Goal: Task Accomplishment & Management: Manage account settings

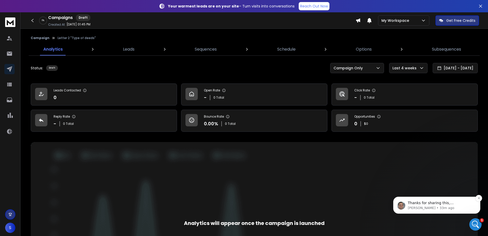
click at [430, 204] on p "Thanks for sharing this, [PERSON_NAME]. We’ll look into it and get back to you …" at bounding box center [441, 202] width 66 height 5
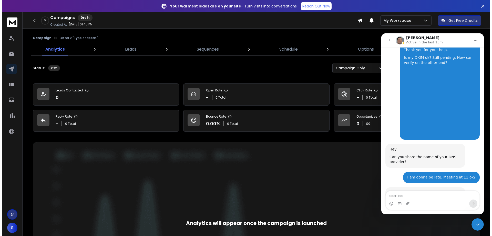
scroll to position [437, 0]
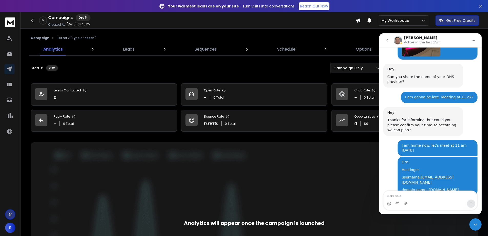
click at [123, 177] on img at bounding box center [254, 223] width 447 height 162
click at [11, 24] on img at bounding box center [10, 21] width 10 height 9
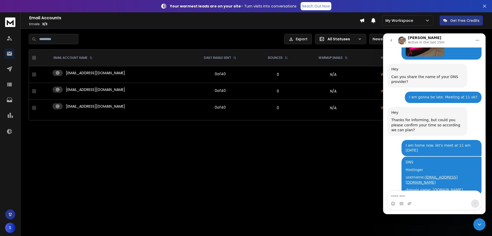
click at [335, 146] on div "Your warmest leads are on your site – Turn visits into conversations Reach Out …" at bounding box center [246, 118] width 492 height 236
click at [391, 40] on icon "go back" at bounding box center [391, 40] width 4 height 4
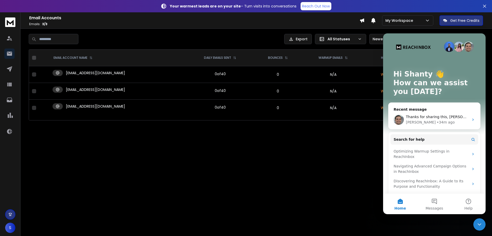
click at [366, 153] on div "Your warmest leads are on your site – Turn visits into conversations Reach Out …" at bounding box center [246, 118] width 492 height 236
click at [343, 150] on div "Your warmest leads are on your site – Turn visits into conversations Reach Out …" at bounding box center [246, 118] width 492 height 236
click at [435, 201] on button "Messages" at bounding box center [434, 203] width 34 height 21
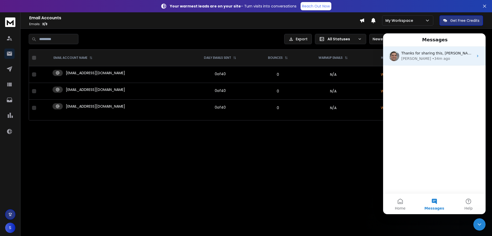
click at [443, 52] on span "Thanks for sharing this, [PERSON_NAME]. We’ll look into it and get back to you …" at bounding box center [486, 53] width 171 height 4
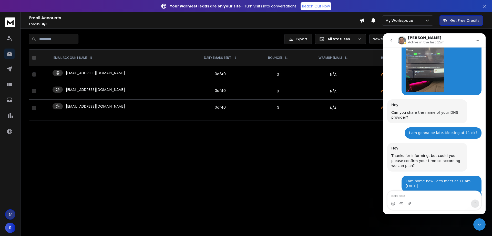
scroll to position [429, 0]
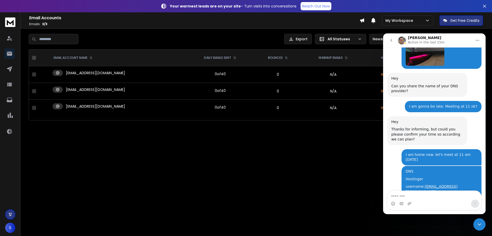
click at [341, 145] on div "Your warmest leads are on your site – Turn visits into conversations Reach Out …" at bounding box center [246, 118] width 492 height 236
click at [392, 40] on icon "go back" at bounding box center [391, 40] width 4 height 4
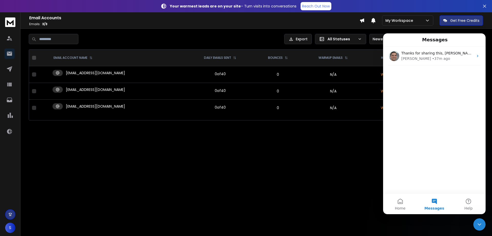
scroll to position [0, 0]
click at [480, 226] on icon "Close Intercom Messenger" at bounding box center [480, 224] width 6 height 6
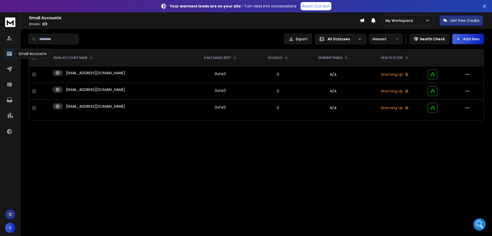
click at [7, 54] on icon at bounding box center [9, 54] width 5 height 4
click at [111, 70] on p "[EMAIL_ADDRESS][DOMAIN_NAME]" at bounding box center [95, 72] width 59 height 5
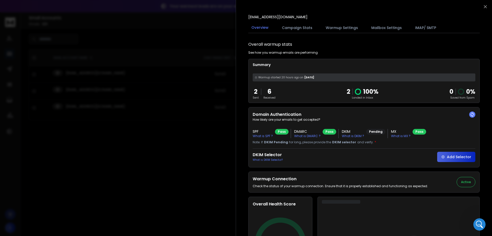
click at [389, 27] on button "Mailbox Settings" at bounding box center [386, 27] width 37 height 11
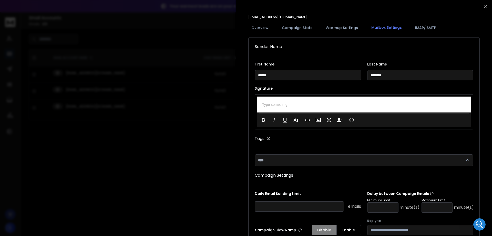
click at [420, 24] on button "IMAP/ SMTP" at bounding box center [425, 27] width 27 height 11
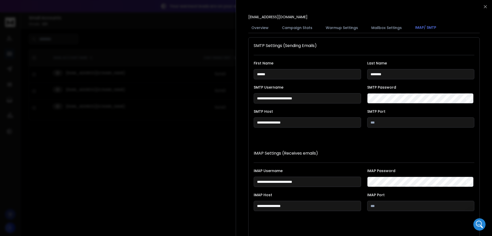
click at [341, 26] on button "Warmup Settings" at bounding box center [342, 27] width 38 height 11
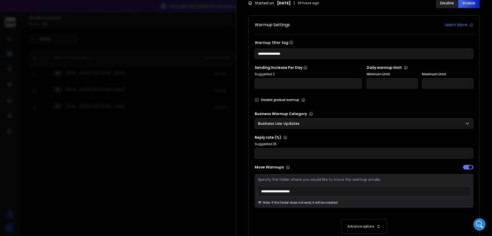
scroll to position [51, 0]
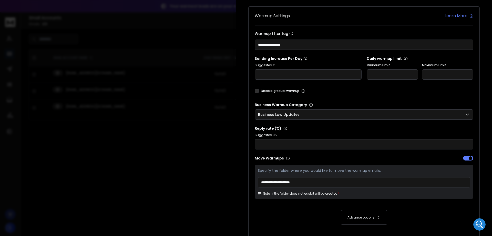
click at [467, 156] on button "button" at bounding box center [468, 158] width 10 height 5
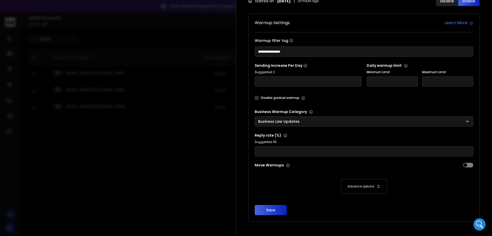
scroll to position [44, 0]
click at [357, 188] on p "Advance options" at bounding box center [361, 186] width 27 height 4
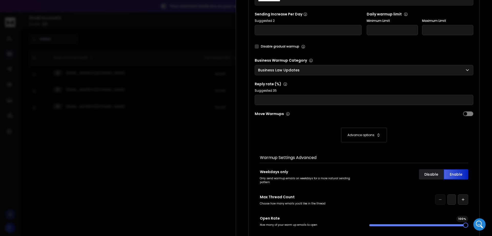
scroll to position [147, 0]
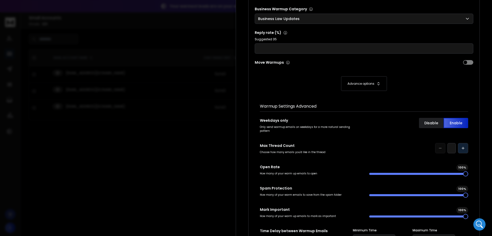
click at [459, 144] on button "button" at bounding box center [463, 148] width 10 height 10
type input "*"
click at [459, 144] on div "*" at bounding box center [418, 148] width 99 height 10
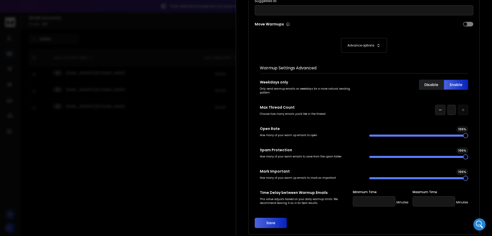
scroll to position [194, 0]
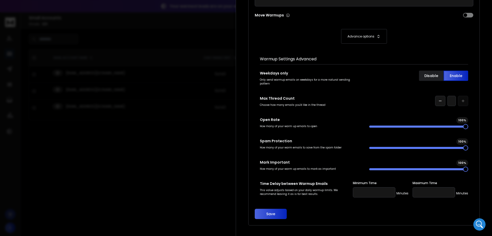
click at [462, 96] on div "*" at bounding box center [418, 101] width 99 height 10
click at [353, 189] on input "number" at bounding box center [374, 192] width 43 height 10
type input "**"
click at [417, 189] on input "number" at bounding box center [434, 192] width 43 height 10
type input "**"
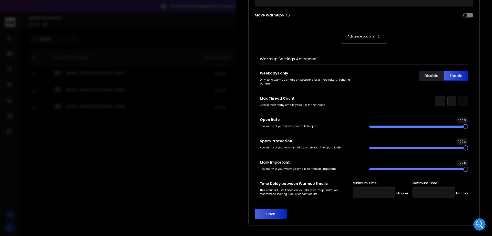
click at [367, 212] on form "**********" at bounding box center [364, 44] width 219 height 349
click at [270, 210] on button "Save" at bounding box center [271, 213] width 32 height 10
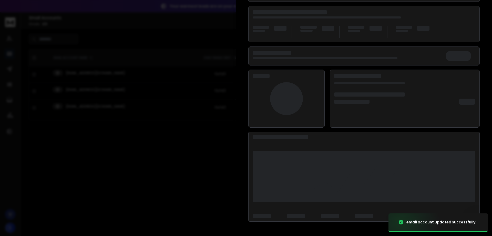
scroll to position [103, 0]
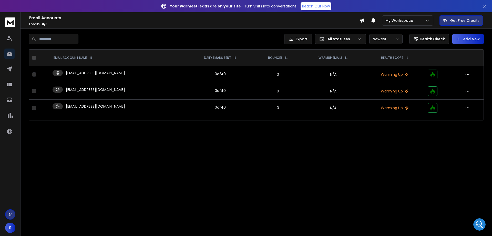
click at [138, 74] on div "[EMAIL_ADDRESS][DOMAIN_NAME]" at bounding box center [118, 73] width 130 height 6
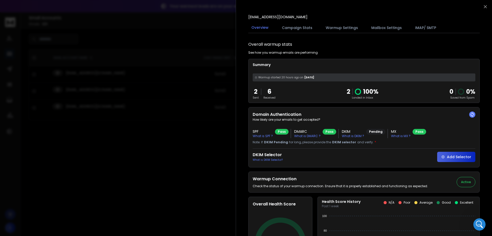
click at [386, 26] on button "Mailbox Settings" at bounding box center [386, 27] width 37 height 11
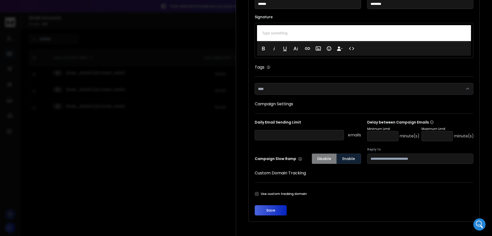
scroll to position [72, 0]
click at [259, 194] on div "Use custom tracking domain" at bounding box center [281, 193] width 52 height 4
click at [258, 194] on button "Reply to" at bounding box center [257, 193] width 4 height 4
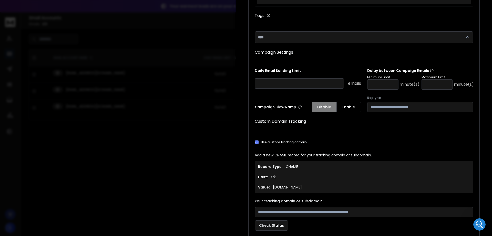
scroll to position [155, 0]
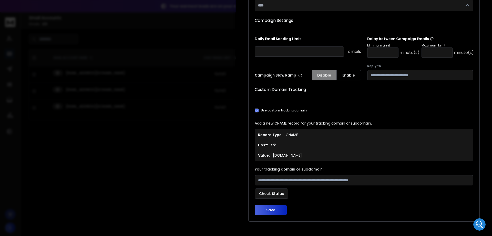
click at [292, 180] on input at bounding box center [364, 180] width 219 height 10
type input "**********"
click at [277, 212] on button "Save" at bounding box center [271, 210] width 32 height 10
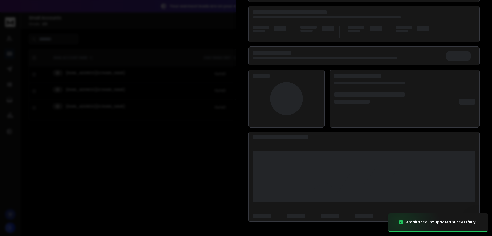
scroll to position [103, 0]
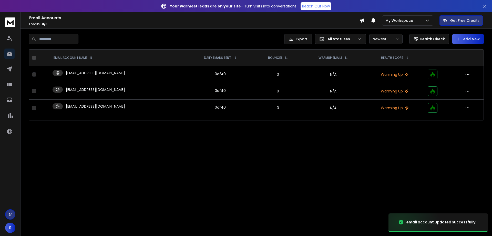
click at [201, 95] on td "0 of 40" at bounding box center [220, 89] width 68 height 13
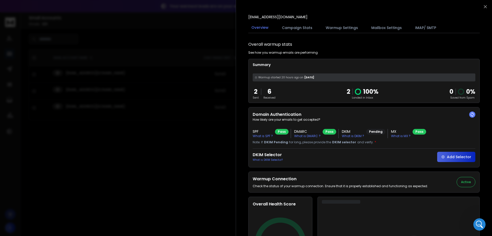
click at [391, 26] on button "Mailbox Settings" at bounding box center [386, 27] width 37 height 11
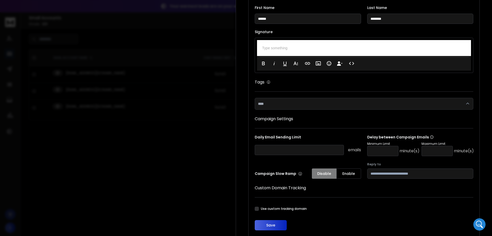
scroll to position [72, 0]
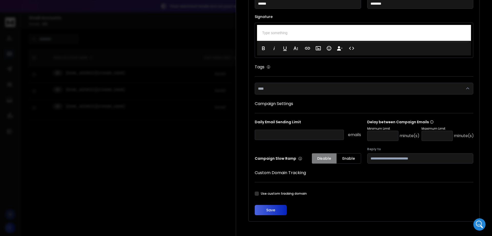
click at [257, 194] on button "Reply to" at bounding box center [257, 193] width 4 height 4
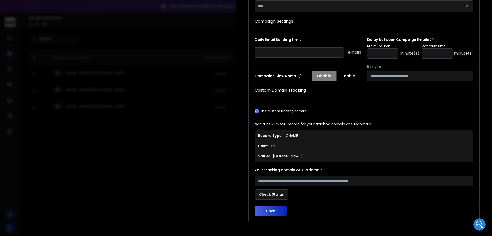
scroll to position [155, 0]
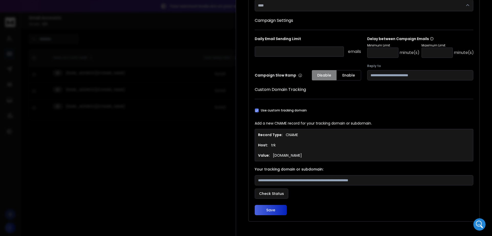
click at [287, 181] on input at bounding box center [364, 180] width 219 height 10
type input "**********"
click at [271, 209] on button "Save" at bounding box center [271, 210] width 32 height 10
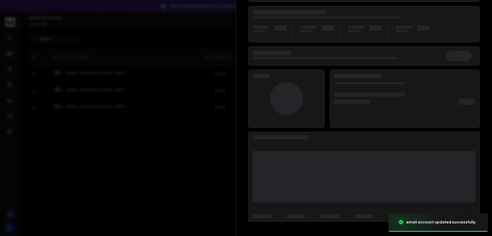
scroll to position [103, 0]
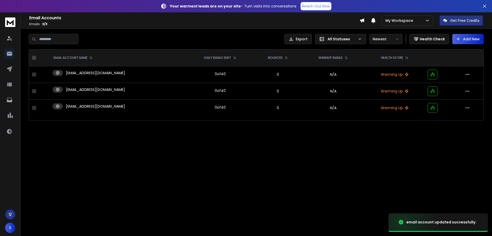
click at [131, 107] on div "[EMAIL_ADDRESS][DOMAIN_NAME]" at bounding box center [118, 106] width 130 height 6
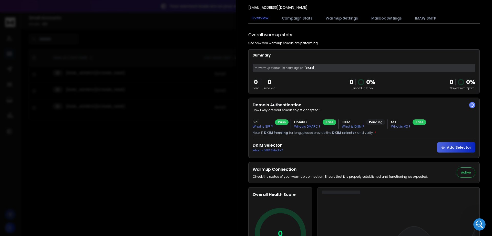
scroll to position [0, 0]
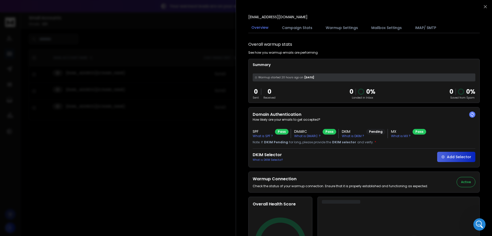
click at [377, 26] on button "Mailbox Settings" at bounding box center [386, 27] width 37 height 11
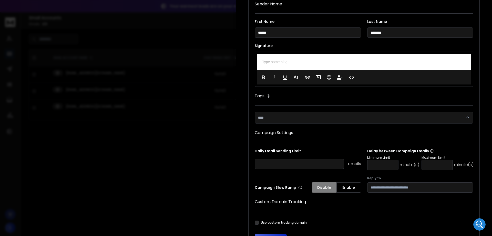
scroll to position [72, 0]
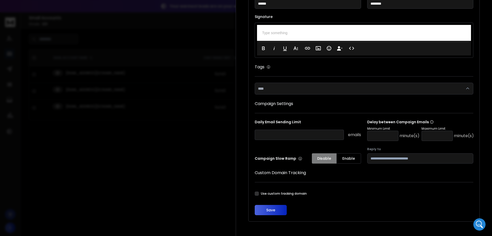
click at [257, 193] on button "Reply to" at bounding box center [257, 193] width 4 height 4
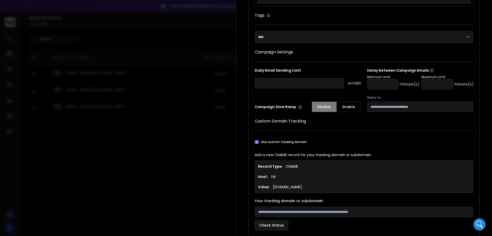
scroll to position [155, 0]
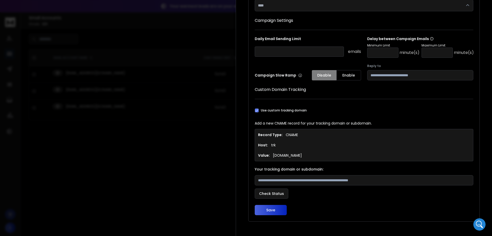
click at [278, 180] on input at bounding box center [364, 180] width 219 height 10
type input "**********"
click at [275, 211] on button "Save" at bounding box center [271, 210] width 32 height 10
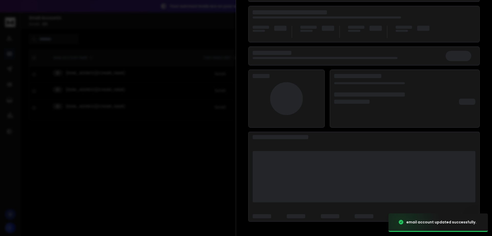
scroll to position [103, 0]
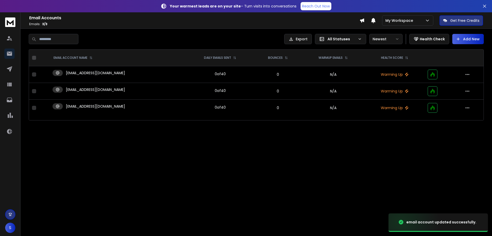
click at [164, 78] on td "[EMAIL_ADDRESS][DOMAIN_NAME]" at bounding box center [117, 74] width 137 height 17
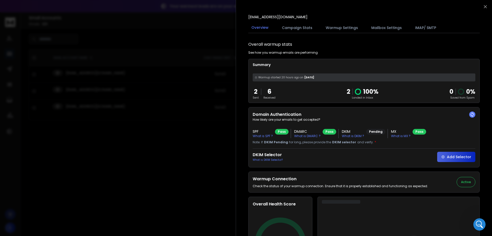
click at [375, 25] on button "Mailbox Settings" at bounding box center [386, 27] width 37 height 11
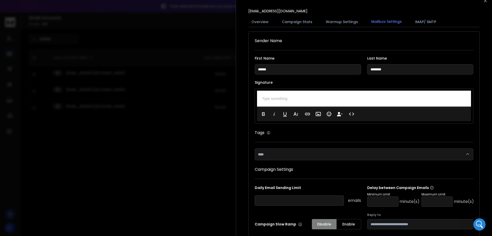
scroll to position [0, 0]
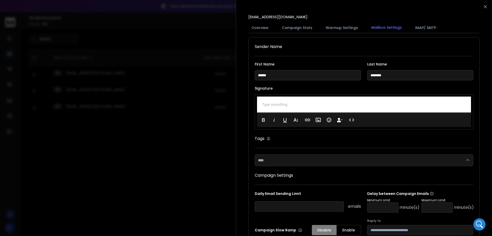
click at [345, 24] on button "Warmup Settings" at bounding box center [342, 27] width 38 height 11
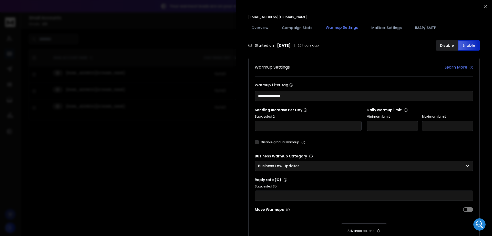
scroll to position [44, 0]
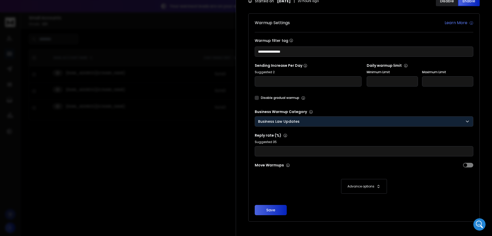
click at [469, 122] on button "Business Law Updates" at bounding box center [364, 121] width 219 height 10
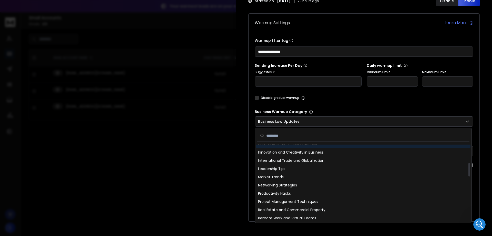
scroll to position [103, 0]
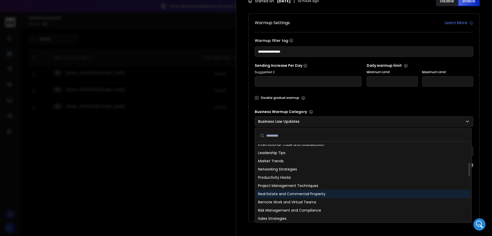
click at [331, 193] on div "Real Estate and Commercial Property" at bounding box center [363, 193] width 215 height 8
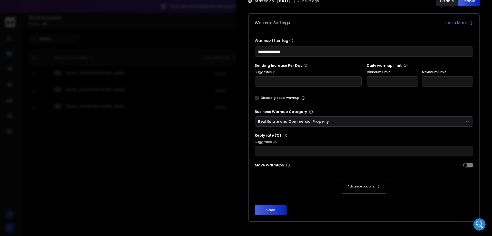
click at [464, 164] on button "button" at bounding box center [468, 165] width 10 height 5
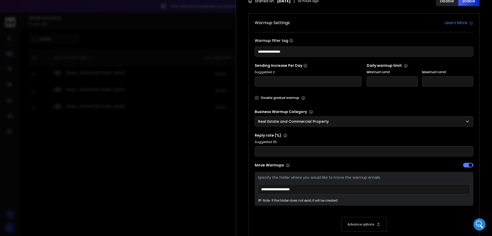
click at [447, 189] on input "**********" at bounding box center [364, 189] width 213 height 10
click at [429, 164] on div at bounding box center [420, 165] width 108 height 5
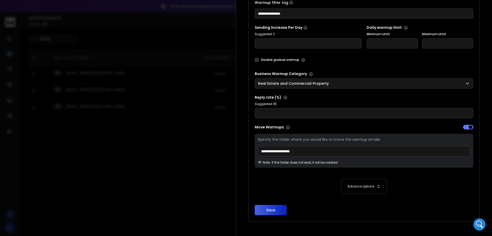
click at [374, 187] on div "Advance options" at bounding box center [364, 186] width 46 height 15
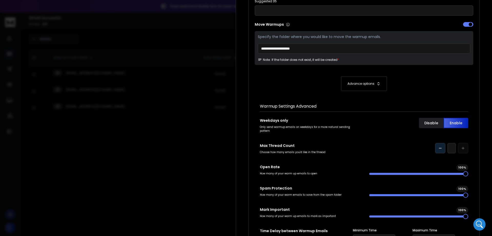
scroll to position [232, 0]
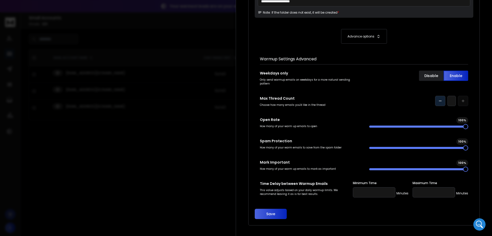
click at [438, 99] on icon "button" at bounding box center [440, 101] width 4 height 4
type input "*"
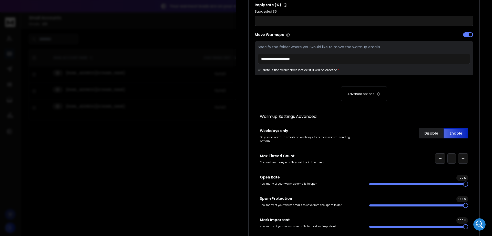
scroll to position [129, 0]
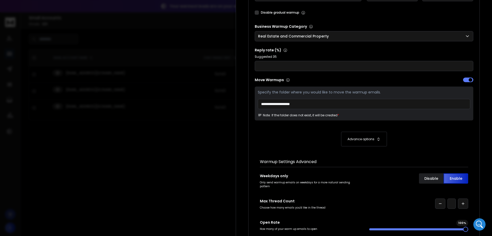
click at [465, 79] on button "button" at bounding box center [468, 79] width 10 height 5
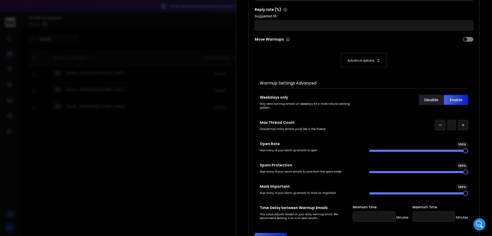
scroll to position [181, 0]
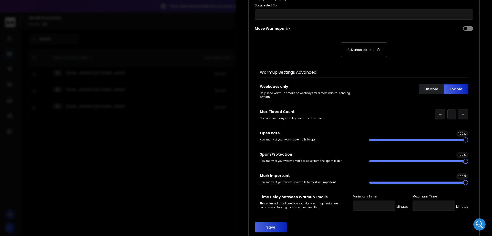
click at [270, 222] on button "Save" at bounding box center [271, 227] width 32 height 10
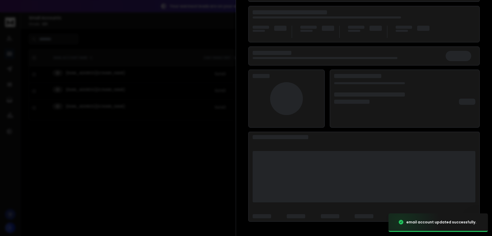
scroll to position [103, 0]
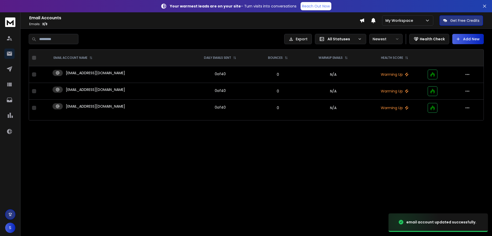
click at [182, 92] on div "[EMAIL_ADDRESS][DOMAIN_NAME]" at bounding box center [118, 89] width 130 height 6
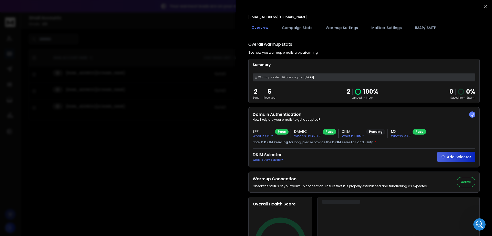
click at [375, 25] on button "Mailbox Settings" at bounding box center [386, 27] width 37 height 11
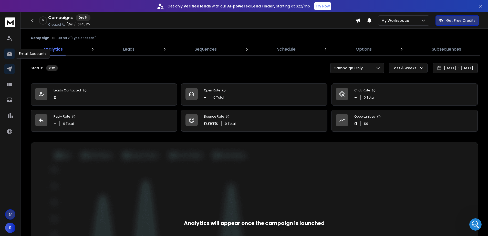
click at [12, 53] on icon at bounding box center [9, 54] width 5 height 4
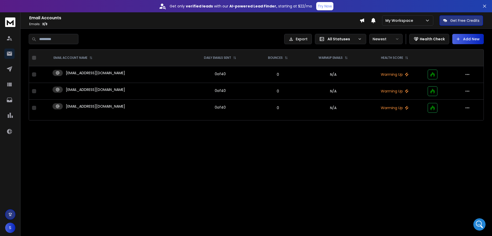
click at [189, 92] on td "0 of 40" at bounding box center [220, 89] width 68 height 13
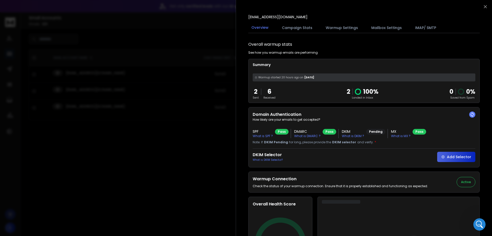
click at [378, 25] on button "Mailbox Settings" at bounding box center [386, 27] width 37 height 11
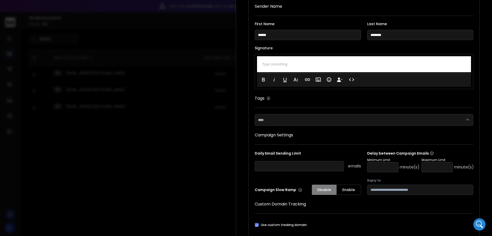
scroll to position [51, 0]
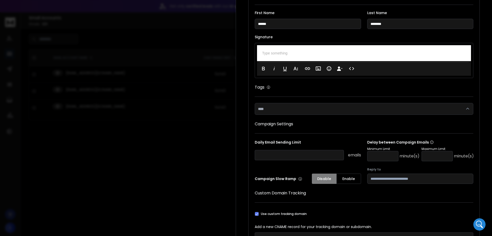
drag, startPoint x: 380, startPoint y: 158, endPoint x: 346, endPoint y: 160, distance: 34.7
click at [346, 160] on div "Daily Email Sending Limit ** emails Delay between Campaign Emails Minimum Limit…" at bounding box center [364, 161] width 219 height 44
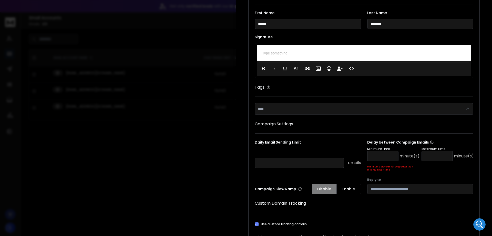
drag, startPoint x: 384, startPoint y: 156, endPoint x: 351, endPoint y: 157, distance: 32.1
click at [351, 157] on div "Daily Email Sending Limit ** emails Delay between Campaign Emails Minimum Limit…" at bounding box center [364, 166] width 219 height 54
drag, startPoint x: 427, startPoint y: 157, endPoint x: 409, endPoint y: 156, distance: 18.0
click at [410, 156] on div "Minimum Limit * minute(s) Minimum delay cannot be greater than minimum wait tim…" at bounding box center [420, 159] width 107 height 25
type input "*"
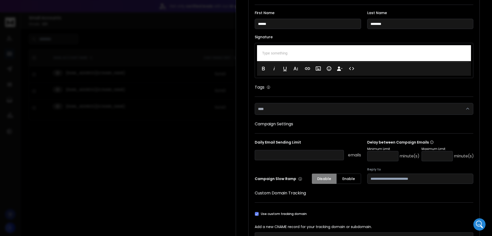
type input "**"
drag, startPoint x: 380, startPoint y: 156, endPoint x: 352, endPoint y: 157, distance: 27.7
click at [352, 157] on div "Daily Email Sending Limit ** emails Delay between Campaign Emails Minimum Limit…" at bounding box center [364, 161] width 219 height 44
type input "**"
click at [350, 138] on form "**********" at bounding box center [364, 164] width 219 height 307
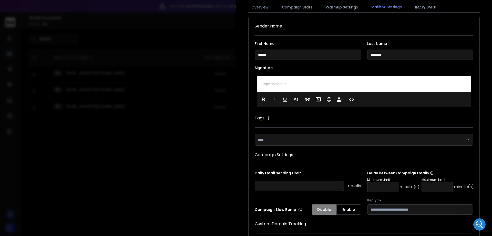
scroll to position [0, 0]
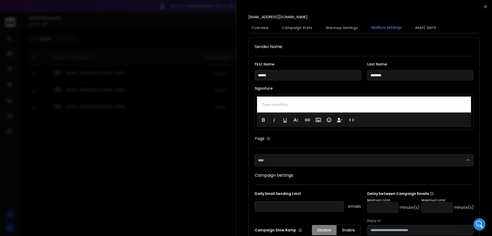
click at [313, 104] on div at bounding box center [364, 105] width 204 height 6
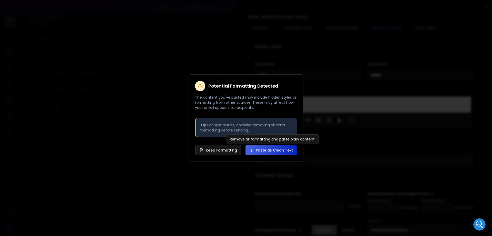
click at [258, 150] on button "Paste as Clean Text" at bounding box center [272, 150] width 52 height 10
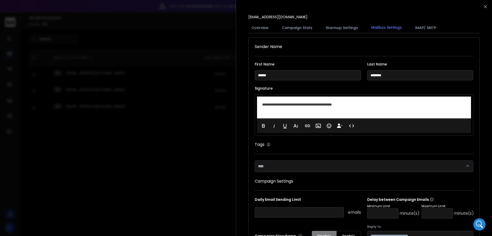
click at [269, 113] on div at bounding box center [364, 110] width 204 height 6
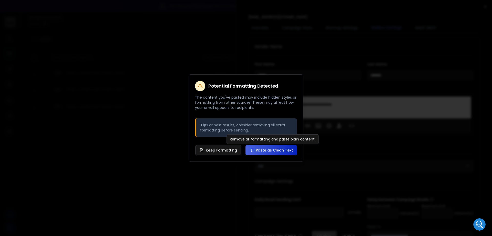
click at [260, 152] on button "Paste as Clean Text" at bounding box center [272, 150] width 52 height 10
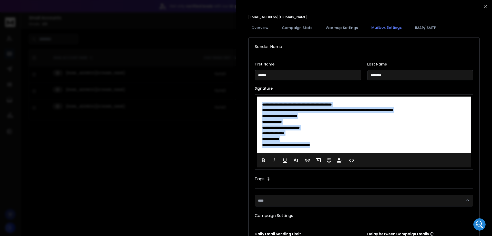
drag, startPoint x: 331, startPoint y: 147, endPoint x: 259, endPoint y: 103, distance: 83.8
click at [259, 103] on div "**********" at bounding box center [364, 124] width 214 height 56
copy div "**********"
click at [327, 146] on div "**********" at bounding box center [363, 145] width 202 height 6
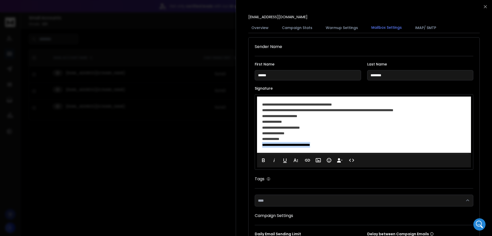
drag, startPoint x: 261, startPoint y: 145, endPoint x: 340, endPoint y: 148, distance: 79.5
click at [340, 148] on div "**********" at bounding box center [364, 124] width 214 height 56
click at [271, 139] on div "**********" at bounding box center [363, 139] width 202 height 6
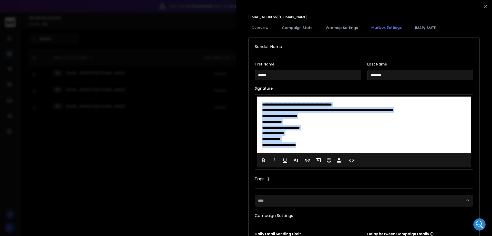
drag, startPoint x: 307, startPoint y: 145, endPoint x: 257, endPoint y: 103, distance: 65.9
click at [257, 103] on div "**********" at bounding box center [364, 131] width 219 height 75
copy div "**********"
click at [357, 125] on div "**********" at bounding box center [363, 128] width 202 height 6
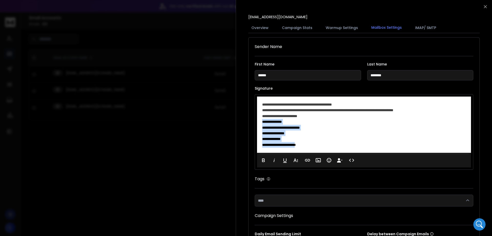
drag, startPoint x: 261, startPoint y: 122, endPoint x: 286, endPoint y: 136, distance: 29.1
click at [299, 143] on div "**********" at bounding box center [364, 124] width 214 height 56
drag, startPoint x: 262, startPoint y: 115, endPoint x: 307, endPoint y: 146, distance: 54.4
click at [307, 146] on div "**********" at bounding box center [364, 124] width 214 height 56
click at [313, 146] on div "**********" at bounding box center [363, 145] width 202 height 6
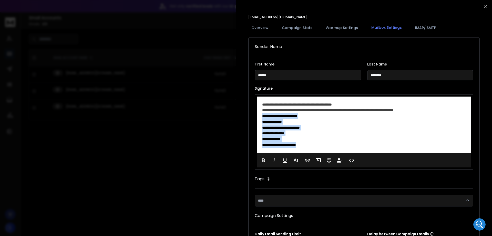
click at [313, 146] on div "**********" at bounding box center [363, 145] width 202 height 6
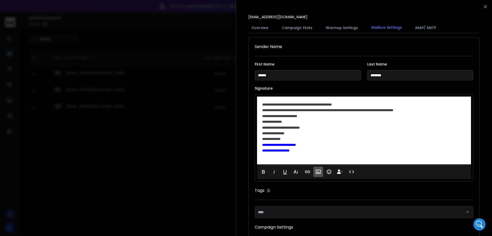
click at [317, 174] on icon "button" at bounding box center [318, 171] width 6 height 6
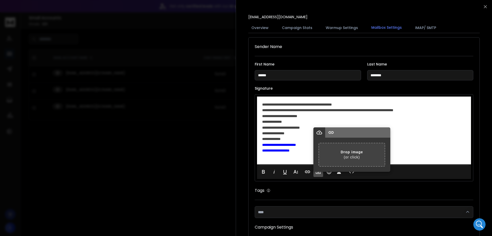
click at [345, 154] on input "file" at bounding box center [221, 154] width 328 height 23
click at [309, 170] on icon "button" at bounding box center [308, 171] width 6 height 6
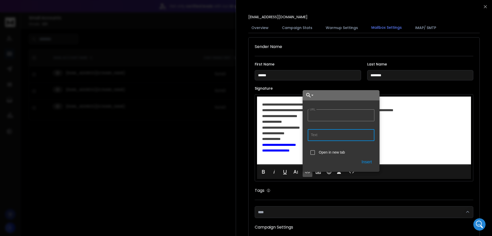
click at [325, 135] on input "Text" at bounding box center [341, 135] width 67 height 12
click at [403, 167] on div "Clear Formatting Font Family Arial [US_STATE] Impact Tahoma Times New Roman Ver…" at bounding box center [364, 171] width 214 height 15
click at [398, 156] on div "* *" at bounding box center [364, 156] width 204 height 6
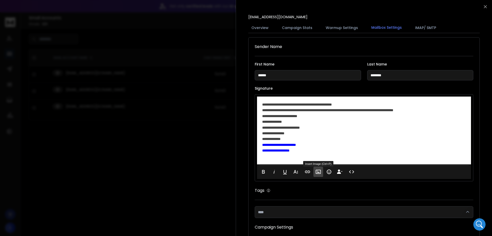
click at [317, 173] on icon "button" at bounding box center [318, 171] width 6 height 6
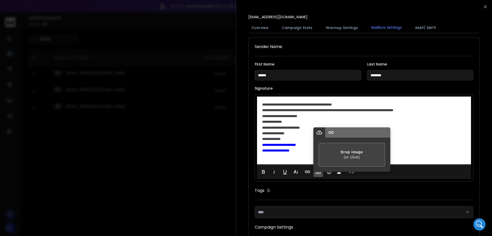
click at [347, 155] on input "file" at bounding box center [221, 154] width 328 height 23
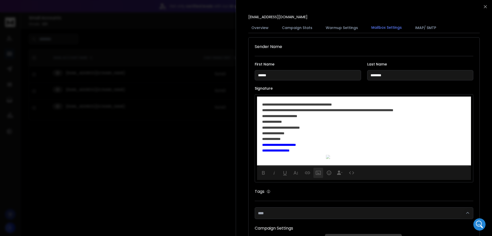
click at [371, 159] on img at bounding box center [364, 157] width 77 height 4
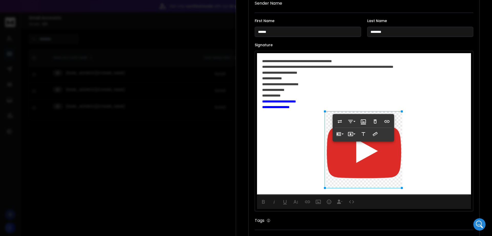
scroll to position [51, 0]
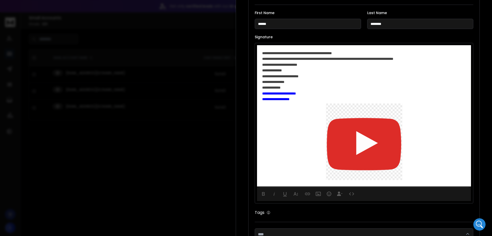
drag, startPoint x: 402, startPoint y: 104, endPoint x: 382, endPoint y: 126, distance: 29.6
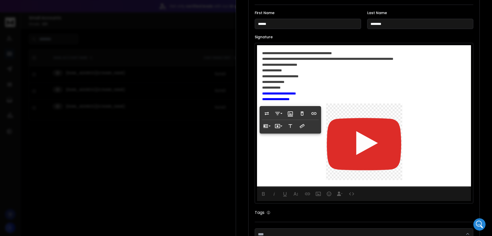
click at [382, 130] on img at bounding box center [364, 141] width 77 height 76
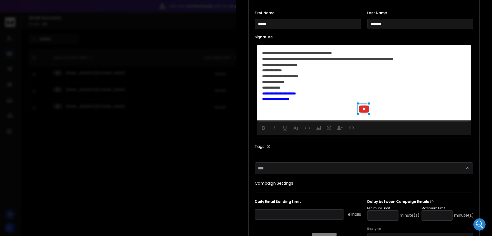
drag, startPoint x: 401, startPoint y: 103, endPoint x: 335, endPoint y: 132, distance: 71.9
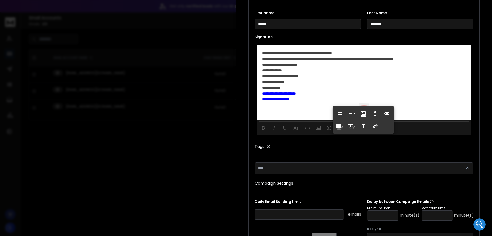
click at [409, 95] on div "**********" at bounding box center [364, 93] width 204 height 6
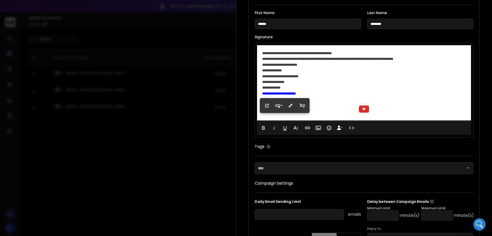
click at [363, 108] on img at bounding box center [364, 108] width 11 height 11
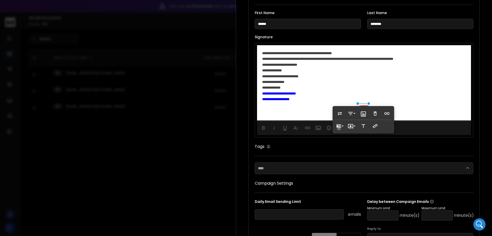
click at [405, 113] on div at bounding box center [364, 108] width 204 height 11
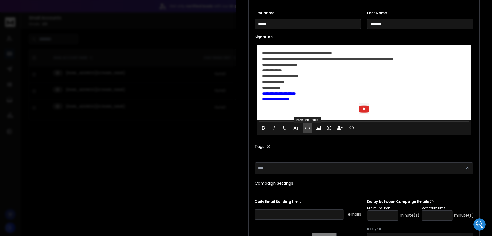
click at [310, 127] on icon "button" at bounding box center [307, 127] width 5 height 3
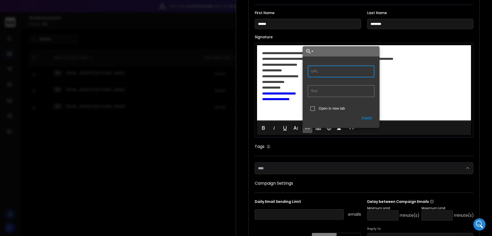
click at [325, 73] on input "URL" at bounding box center [341, 71] width 67 height 12
paste input "**********"
type input "**********"
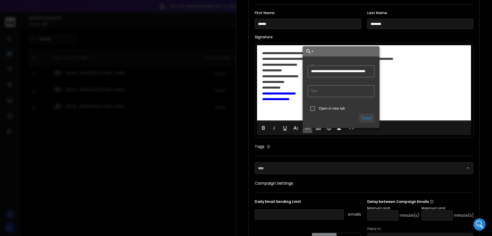
click at [367, 116] on button "Insert" at bounding box center [366, 117] width 15 height 9
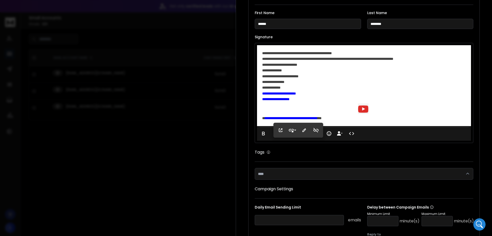
click at [363, 108] on img at bounding box center [363, 108] width 11 height 11
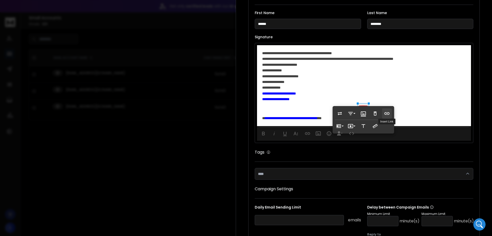
click at [385, 113] on icon "button" at bounding box center [387, 113] width 5 height 3
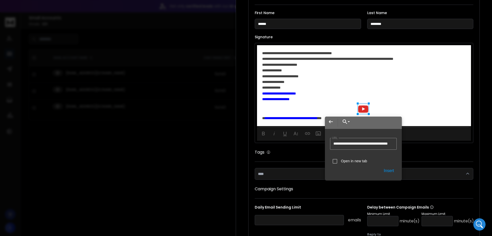
scroll to position [0, 12]
type input "**********"
click at [388, 170] on button "Insert" at bounding box center [388, 170] width 15 height 9
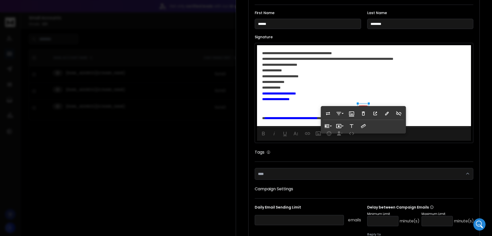
click at [306, 108] on link at bounding box center [363, 108] width 202 height 11
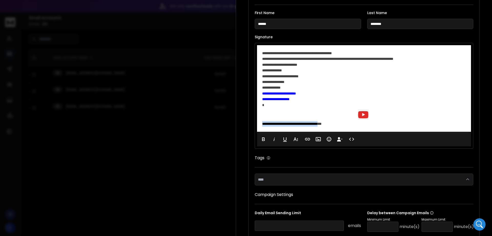
drag, startPoint x: 341, startPoint y: 122, endPoint x: 240, endPoint y: 124, distance: 101.3
click at [240, 124] on div "**********" at bounding box center [364, 118] width 256 height 236
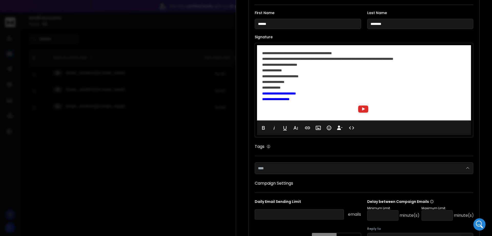
click at [386, 112] on link at bounding box center [363, 108] width 202 height 11
click at [317, 127] on icon "button" at bounding box center [318, 128] width 6 height 6
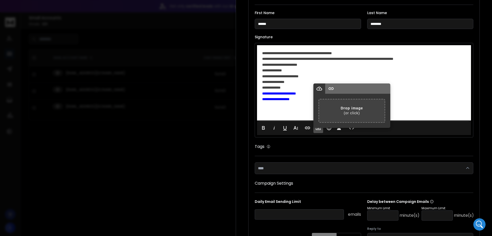
click at [334, 106] on input "file" at bounding box center [221, 110] width 328 height 23
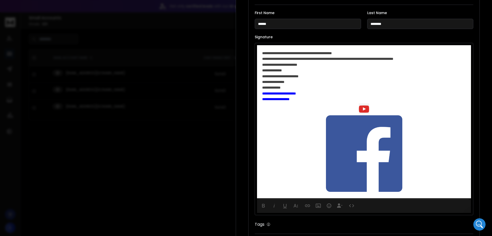
drag, startPoint x: 401, startPoint y: 115, endPoint x: 398, endPoint y: 133, distance: 18.2
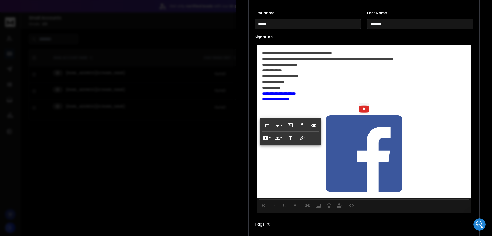
drag, startPoint x: 398, startPoint y: 122, endPoint x: 406, endPoint y: 116, distance: 9.5
click at [401, 120] on img at bounding box center [364, 153] width 77 height 76
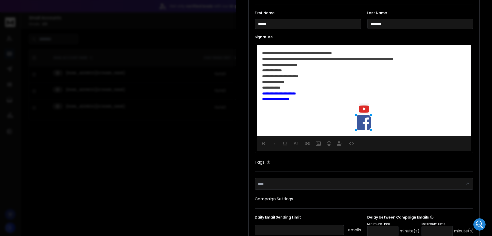
drag, startPoint x: 402, startPoint y: 115, endPoint x: 340, endPoint y: 138, distance: 66.0
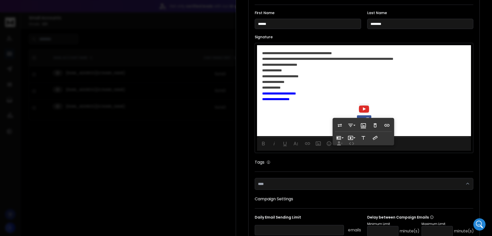
drag, startPoint x: 405, startPoint y: 109, endPoint x: 391, endPoint y: 116, distance: 15.6
click at [405, 108] on link at bounding box center [364, 108] width 204 height 11
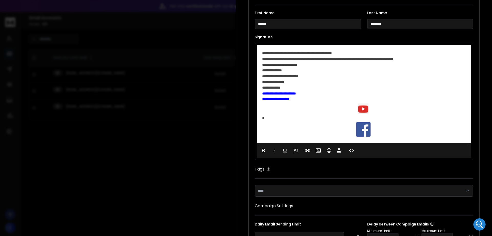
drag, startPoint x: 368, startPoint y: 127, endPoint x: 378, endPoint y: 118, distance: 13.1
click at [386, 108] on div "*" at bounding box center [363, 119] width 202 height 33
drag, startPoint x: 363, startPoint y: 130, endPoint x: 375, endPoint y: 116, distance: 18.4
click at [379, 112] on div "*" at bounding box center [363, 119] width 202 height 33
click at [372, 121] on div "*" at bounding box center [363, 119] width 202 height 33
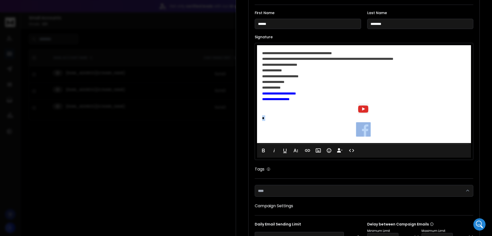
drag, startPoint x: 384, startPoint y: 126, endPoint x: 375, endPoint y: 124, distance: 9.4
click at [384, 125] on div "*" at bounding box center [363, 119] width 202 height 33
drag, startPoint x: 365, startPoint y: 126, endPoint x: 357, endPoint y: 125, distance: 7.8
click at [365, 125] on img at bounding box center [363, 129] width 15 height 14
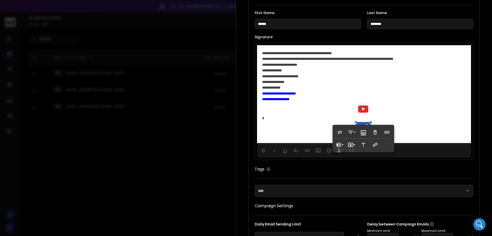
click at [397, 115] on div "*" at bounding box center [363, 119] width 202 height 33
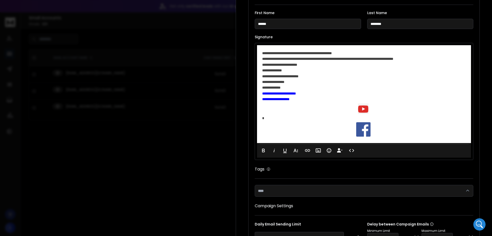
click at [364, 123] on img at bounding box center [363, 129] width 15 height 14
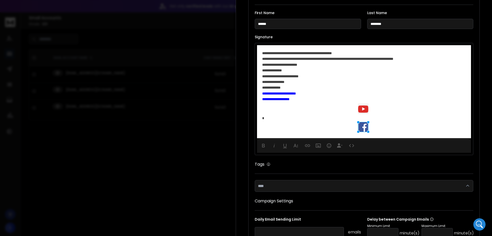
drag, startPoint x: 371, startPoint y: 121, endPoint x: 366, endPoint y: 126, distance: 7.3
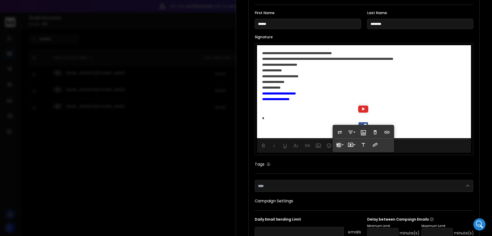
click at [393, 122] on div "*" at bounding box center [363, 117] width 202 height 28
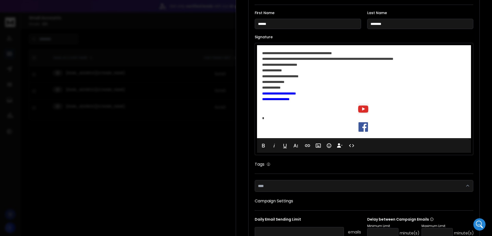
drag, startPoint x: 363, startPoint y: 123, endPoint x: 381, endPoint y: 110, distance: 22.2
click at [381, 110] on div "*" at bounding box center [363, 117] width 202 height 28
click at [359, 118] on div "*" at bounding box center [363, 117] width 202 height 28
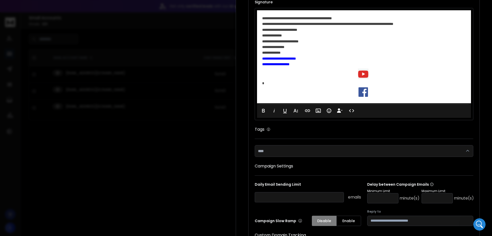
scroll to position [103, 0]
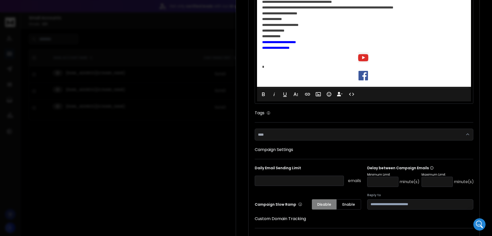
click at [364, 76] on img at bounding box center [363, 75] width 10 height 9
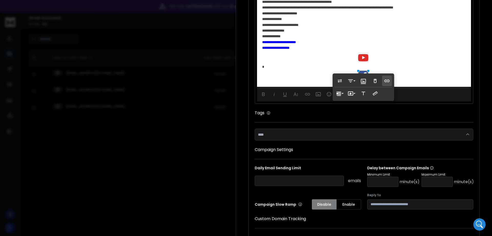
click at [387, 80] on icon "button" at bounding box center [387, 81] width 6 height 6
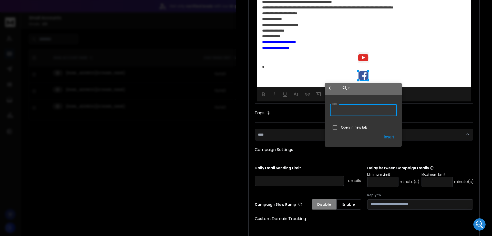
paste input "**********"
click at [386, 133] on button "Insert" at bounding box center [388, 136] width 15 height 9
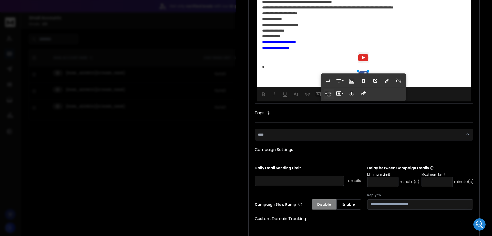
click at [331, 92] on icon "button" at bounding box center [329, 94] width 6 height 6
click at [328, 92] on icon "button" at bounding box center [329, 94] width 5 height 5
click at [382, 55] on link at bounding box center [363, 57] width 202 height 11
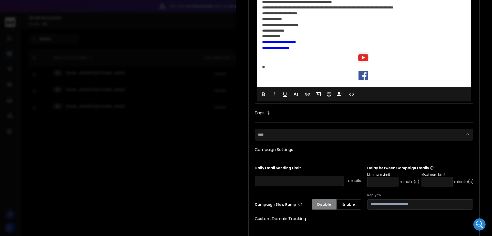
click at [362, 77] on img at bounding box center [363, 75] width 10 height 9
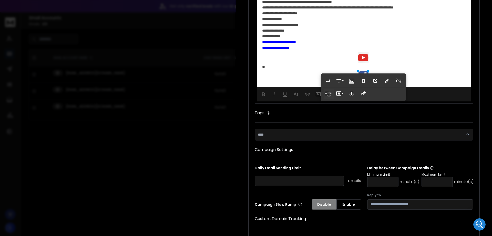
click at [326, 92] on button "Emoticons" at bounding box center [329, 94] width 10 height 10
click at [339, 92] on icon "button" at bounding box center [339, 94] width 5 height 4
click at [416, 75] on link at bounding box center [363, 75] width 202 height 9
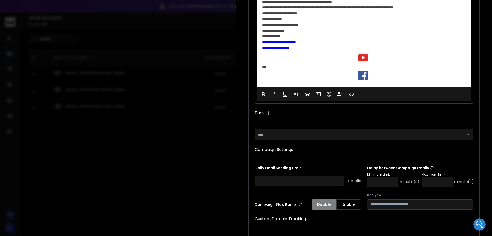
scroll to position [51, 0]
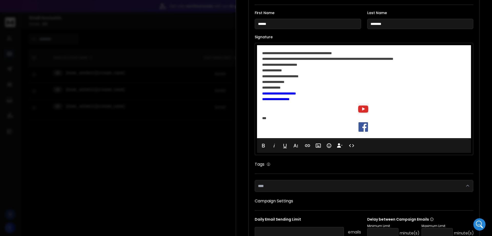
click at [378, 132] on div "**********" at bounding box center [364, 91] width 214 height 93
click at [353, 112] on link at bounding box center [363, 108] width 202 height 11
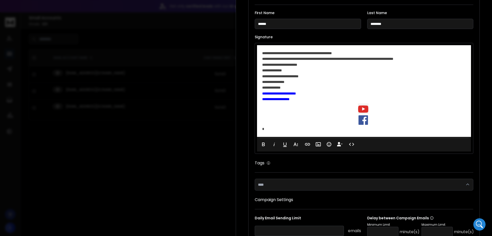
drag, startPoint x: 364, startPoint y: 119, endPoint x: 345, endPoint y: 110, distance: 20.9
click at [345, 110] on div "**********" at bounding box center [363, 113] width 202 height 35
drag, startPoint x: 365, startPoint y: 109, endPoint x: 386, endPoint y: 119, distance: 23.5
click at [386, 119] on div "**********" at bounding box center [363, 113] width 202 height 35
drag, startPoint x: 366, startPoint y: 120, endPoint x: 385, endPoint y: 110, distance: 20.6
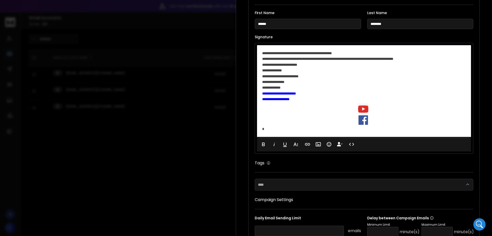
click at [385, 110] on div "**********" at bounding box center [363, 113] width 202 height 35
click at [394, 119] on link at bounding box center [363, 119] width 202 height 9
click at [283, 133] on div "**********" at bounding box center [364, 91] width 214 height 92
click at [372, 120] on link at bounding box center [363, 119] width 202 height 9
click at [386, 120] on link at bounding box center [363, 119] width 202 height 9
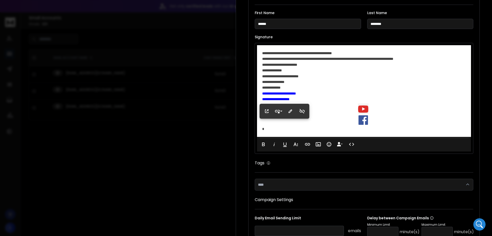
click at [397, 122] on link at bounding box center [363, 119] width 202 height 9
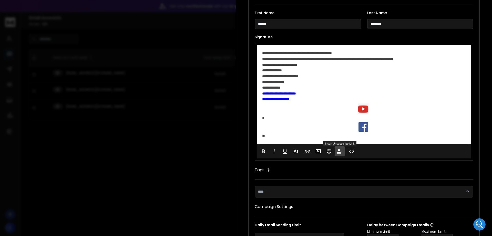
click at [337, 151] on icon "button" at bounding box center [340, 151] width 6 height 4
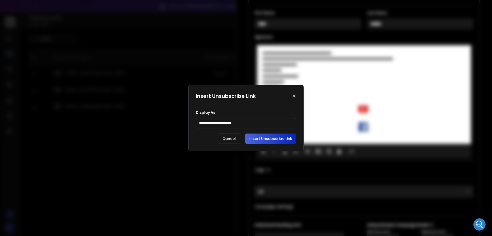
click at [266, 140] on button "Insert Unsubscribe Link" at bounding box center [270, 138] width 51 height 10
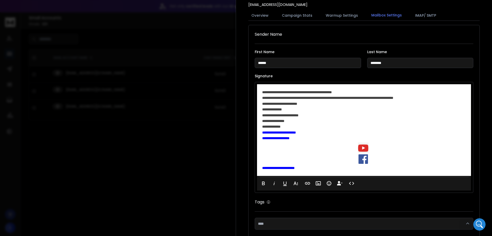
scroll to position [0, 0]
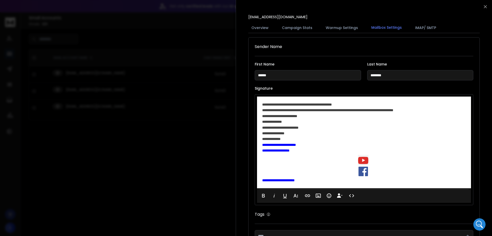
click at [332, 112] on div "**********" at bounding box center [363, 110] width 202 height 6
click at [0, 0] on span "***" at bounding box center [0, 0] width 0 height 0
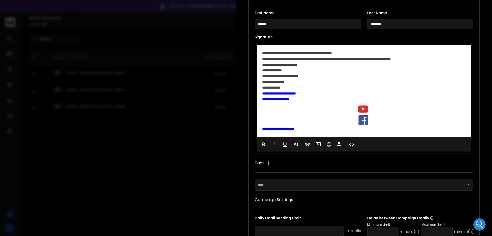
click at [261, 100] on div "**********" at bounding box center [364, 91] width 214 height 92
click at [326, 103] on link at bounding box center [363, 108] width 202 height 11
click at [338, 109] on link at bounding box center [363, 108] width 202 height 11
click at [279, 111] on icon "button" at bounding box center [278, 111] width 6 height 6
click at [319, 101] on div "**********" at bounding box center [363, 113] width 202 height 35
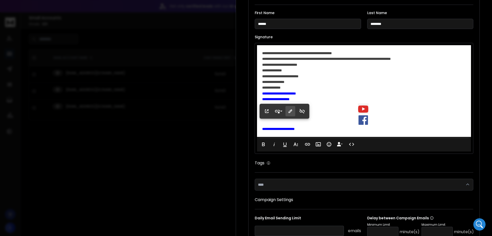
type input "**********"
click at [289, 111] on icon "button" at bounding box center [290, 111] width 6 height 6
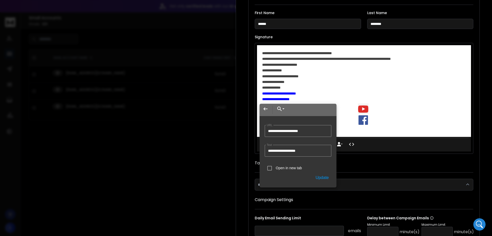
click at [345, 99] on div "**********" at bounding box center [363, 113] width 202 height 35
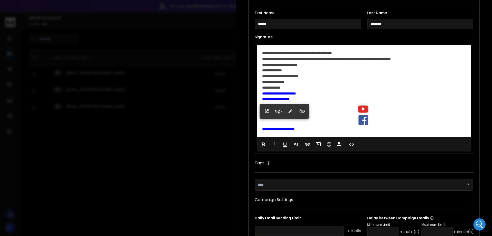
click at [287, 99] on link "**********" at bounding box center [275, 99] width 27 height 4
click at [333, 108] on link at bounding box center [363, 108] width 202 height 11
click at [361, 110] on img at bounding box center [363, 108] width 11 height 11
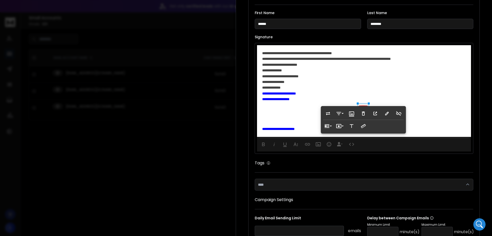
drag, startPoint x: 307, startPoint y: 99, endPoint x: 292, endPoint y: 101, distance: 15.0
click at [308, 99] on div "**********" at bounding box center [363, 113] width 202 height 35
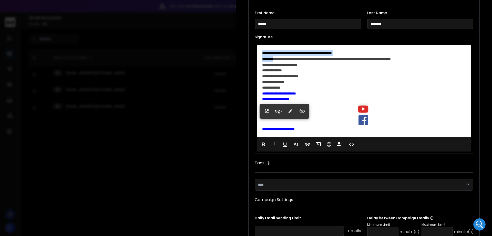
drag, startPoint x: 261, startPoint y: 54, endPoint x: 279, endPoint y: 61, distance: 18.8
click at [279, 61] on div "**********" at bounding box center [364, 91] width 214 height 92
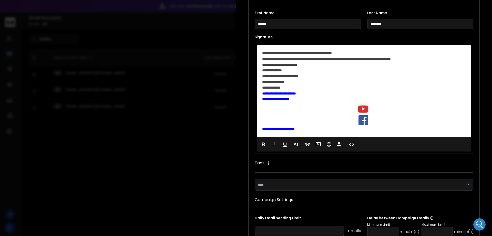
drag, startPoint x: 315, startPoint y: 64, endPoint x: 318, endPoint y: 63, distance: 2.8
click at [318, 63] on div "**********" at bounding box center [363, 65] width 202 height 6
drag, startPoint x: 262, startPoint y: 65, endPoint x: 296, endPoint y: 86, distance: 40.0
click at [296, 86] on div "**********" at bounding box center [364, 91] width 214 height 92
click at [298, 144] on icon "button" at bounding box center [296, 144] width 6 height 6
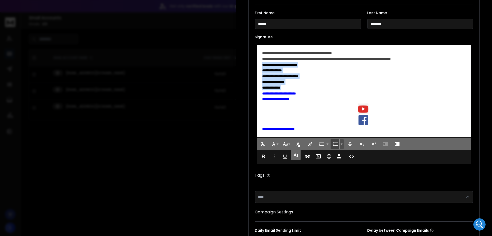
click at [341, 144] on button "button" at bounding box center [342, 144] width 4 height 10
click at [397, 144] on icon "button" at bounding box center [397, 144] width 6 height 6
click at [341, 144] on button "button" at bounding box center [342, 144] width 4 height 10
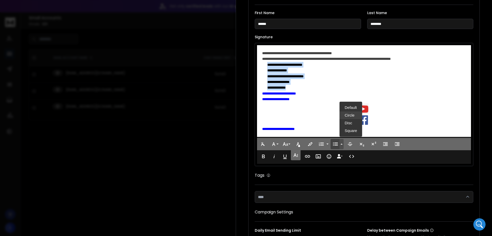
click at [351, 114] on link "Circle" at bounding box center [351, 115] width 23 height 8
click at [396, 142] on icon "button" at bounding box center [397, 144] width 5 height 4
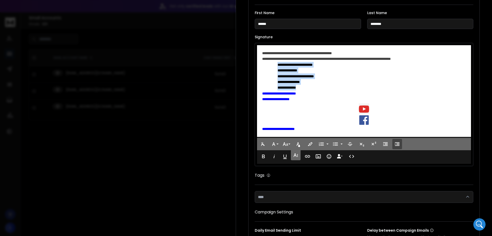
click at [396, 142] on icon "button" at bounding box center [397, 144] width 5 height 4
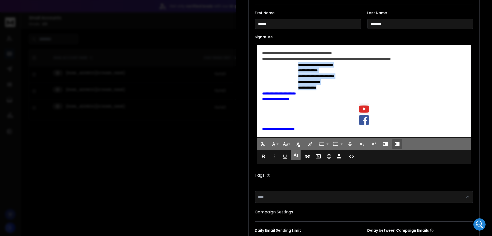
click at [396, 142] on icon "button" at bounding box center [397, 144] width 5 height 4
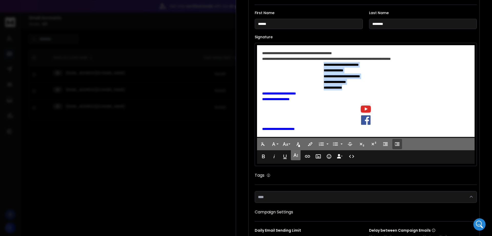
click at [396, 142] on icon "button" at bounding box center [397, 144] width 5 height 4
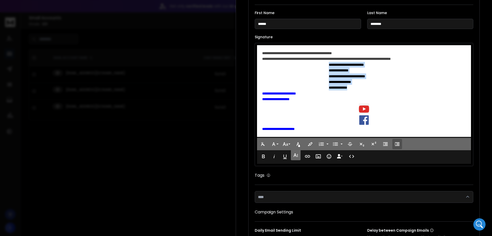
click at [396, 142] on icon "button" at bounding box center [397, 144] width 5 height 4
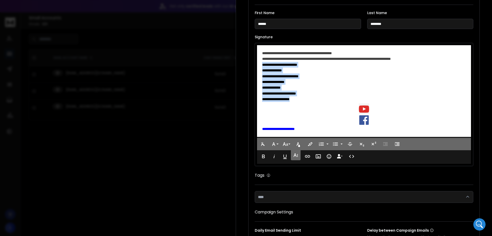
drag, startPoint x: 305, startPoint y: 100, endPoint x: 261, endPoint y: 68, distance: 54.3
click at [260, 66] on div "**********" at bounding box center [364, 91] width 214 height 92
click at [397, 145] on icon "button" at bounding box center [397, 144] width 6 height 6
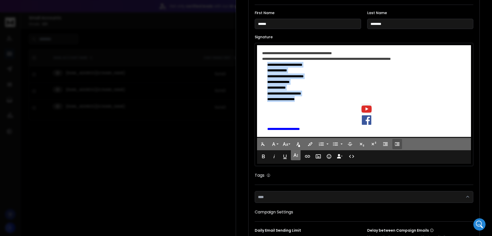
click at [397, 145] on icon "button" at bounding box center [397, 144] width 6 height 6
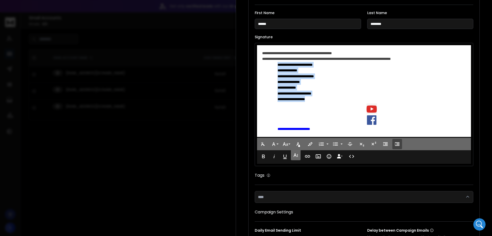
click at [397, 145] on icon "button" at bounding box center [397, 144] width 6 height 6
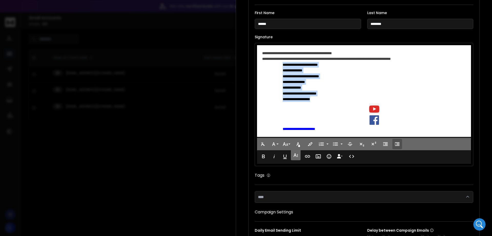
click at [397, 145] on icon "button" at bounding box center [397, 144] width 6 height 6
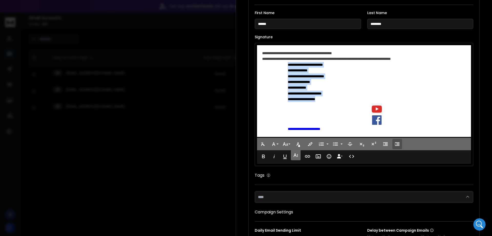
click at [397, 145] on icon "button" at bounding box center [397, 144] width 6 height 6
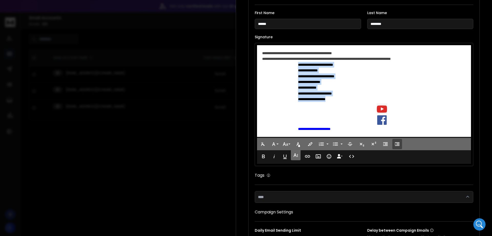
click at [397, 145] on icon "button" at bounding box center [397, 144] width 6 height 6
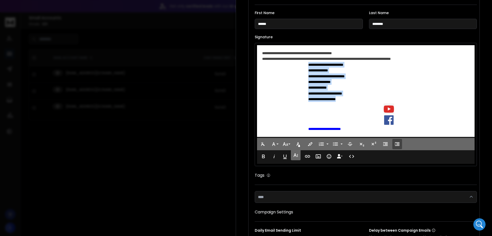
click at [397, 145] on icon "button" at bounding box center [397, 144] width 6 height 6
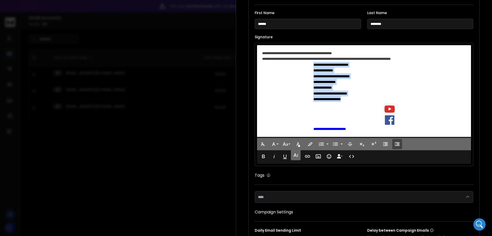
click at [397, 145] on icon "button" at bounding box center [397, 144] width 6 height 6
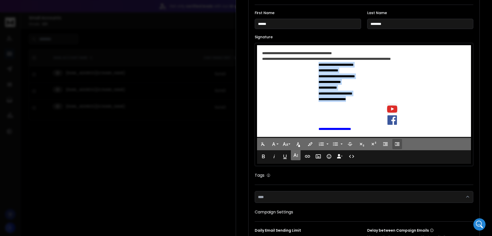
click at [397, 145] on icon "button" at bounding box center [397, 144] width 6 height 6
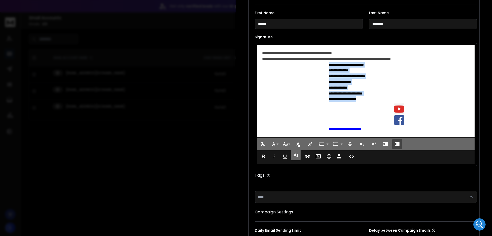
click at [397, 145] on icon "button" at bounding box center [397, 144] width 6 height 6
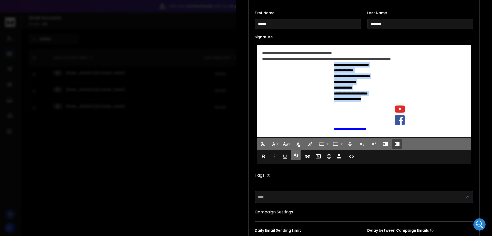
click at [397, 145] on icon "button" at bounding box center [397, 144] width 6 height 6
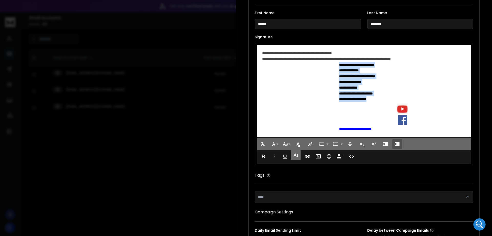
click at [397, 145] on icon "button" at bounding box center [397, 144] width 6 height 6
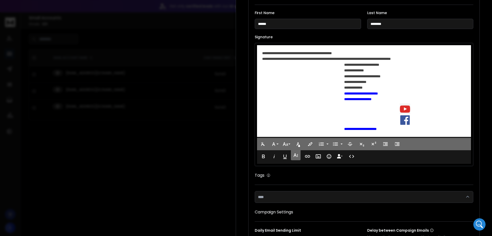
click at [395, 131] on div "**********" at bounding box center [405, 113] width 122 height 35
click at [396, 108] on link at bounding box center [405, 108] width 122 height 11
click at [393, 109] on link at bounding box center [405, 108] width 122 height 11
click at [384, 144] on icon "button" at bounding box center [385, 144] width 6 height 6
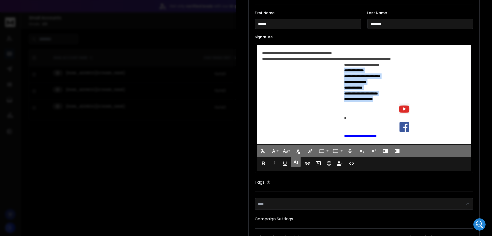
drag, startPoint x: 342, startPoint y: 70, endPoint x: 383, endPoint y: 99, distance: 49.7
click at [383, 99] on div "**********" at bounding box center [364, 94] width 214 height 98
drag, startPoint x: 344, startPoint y: 65, endPoint x: 396, endPoint y: 64, distance: 52.6
click at [396, 65] on div "**********" at bounding box center [364, 94] width 214 height 98
click at [400, 75] on div "**********" at bounding box center [404, 76] width 120 height 6
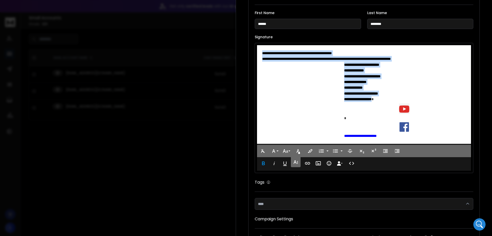
drag, startPoint x: 261, startPoint y: 53, endPoint x: 431, endPoint y: 98, distance: 176.5
click at [431, 98] on div "**********" at bounding box center [364, 94] width 214 height 98
click at [277, 152] on icon "button" at bounding box center [274, 151] width 6 height 6
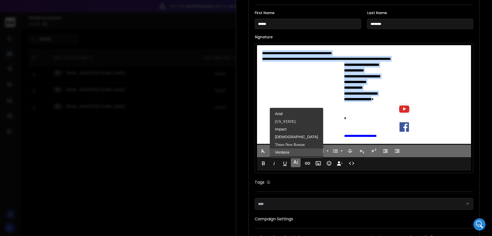
click at [286, 151] on link "Verdana" at bounding box center [296, 152] width 53 height 8
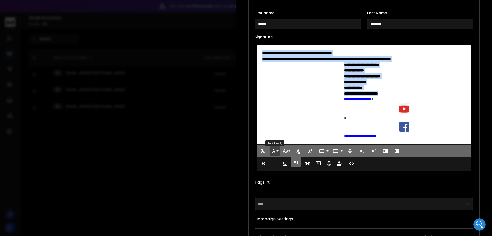
click at [277, 150] on button "Font Family" at bounding box center [275, 151] width 10 height 10
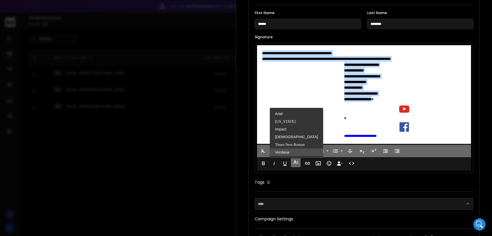
scroll to position [0, 0]
click at [283, 122] on link "[US_STATE]" at bounding box center [296, 121] width 53 height 8
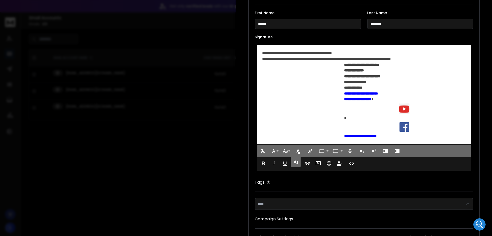
click at [308, 115] on div "**********" at bounding box center [364, 94] width 214 height 98
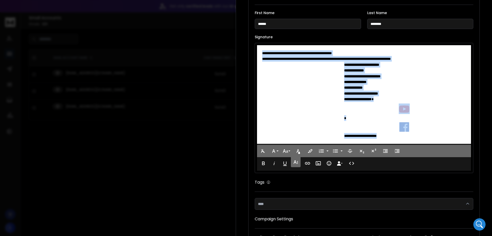
drag, startPoint x: 260, startPoint y: 53, endPoint x: 415, endPoint y: 142, distance: 178.7
click at [415, 142] on div "**********" at bounding box center [364, 94] width 214 height 98
click at [435, 123] on link at bounding box center [404, 126] width 120 height 9
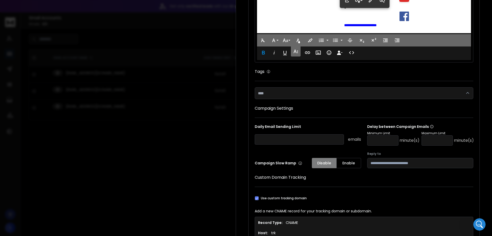
scroll to position [205, 0]
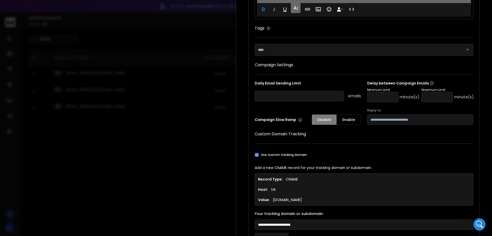
click at [467, 49] on icon at bounding box center [468, 49] width 3 height 1
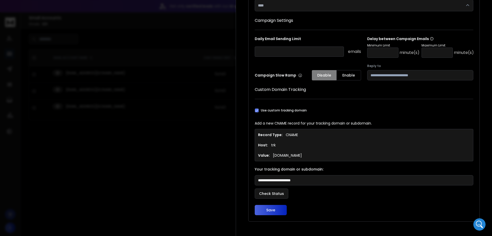
scroll to position [249, 0]
click at [275, 211] on button "Save" at bounding box center [271, 210] width 32 height 10
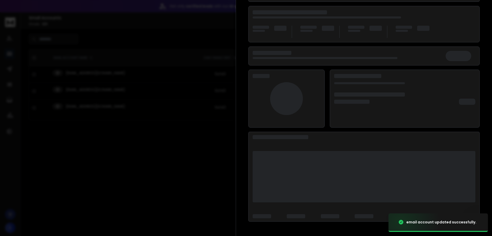
scroll to position [103, 0]
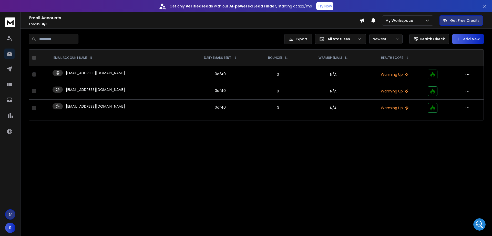
click at [372, 225] on div "Get only verified leads with our AI-powered Lead Finder, starting at $22/mo Try…" at bounding box center [246, 118] width 492 height 236
click at [483, 225] on div "Open Intercom Messenger" at bounding box center [479, 224] width 17 height 17
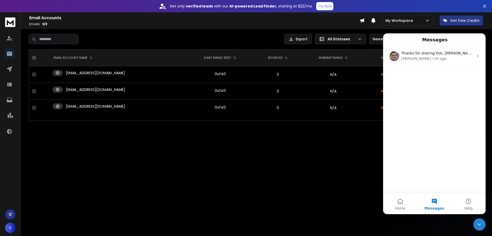
click at [379, 186] on div "Get only verified leads with our AI-powered Lead Finder, starting at $22/mo Try…" at bounding box center [246, 118] width 492 height 236
click at [339, 118] on caption at bounding box center [256, 118] width 455 height 4
click at [321, 189] on div "Get only verified leads with our AI-powered Lead Finder, starting at $22/mo Try…" at bounding box center [246, 118] width 492 height 236
click at [312, 151] on div "Get only verified leads with our AI-powered Lead Finder, starting at $22/mo Try…" at bounding box center [246, 118] width 492 height 236
